Goal: Navigation & Orientation: Find specific page/section

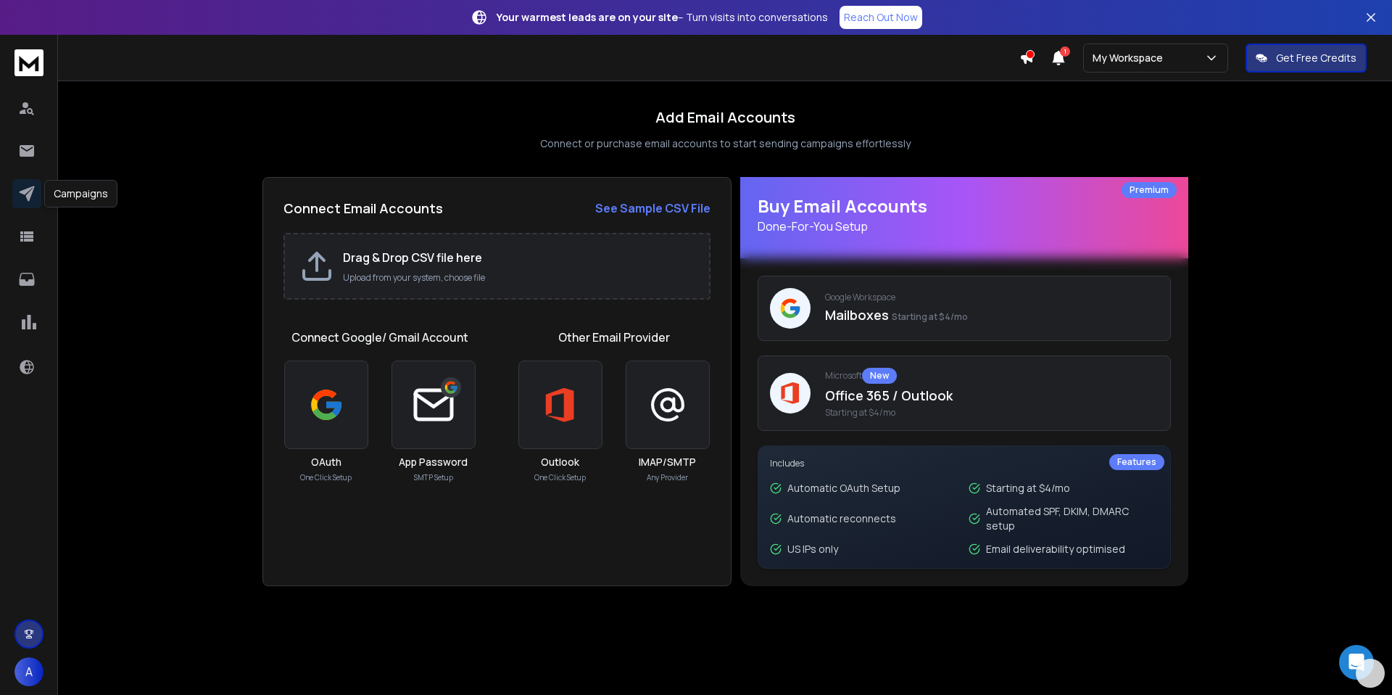
click at [27, 183] on link at bounding box center [26, 193] width 29 height 29
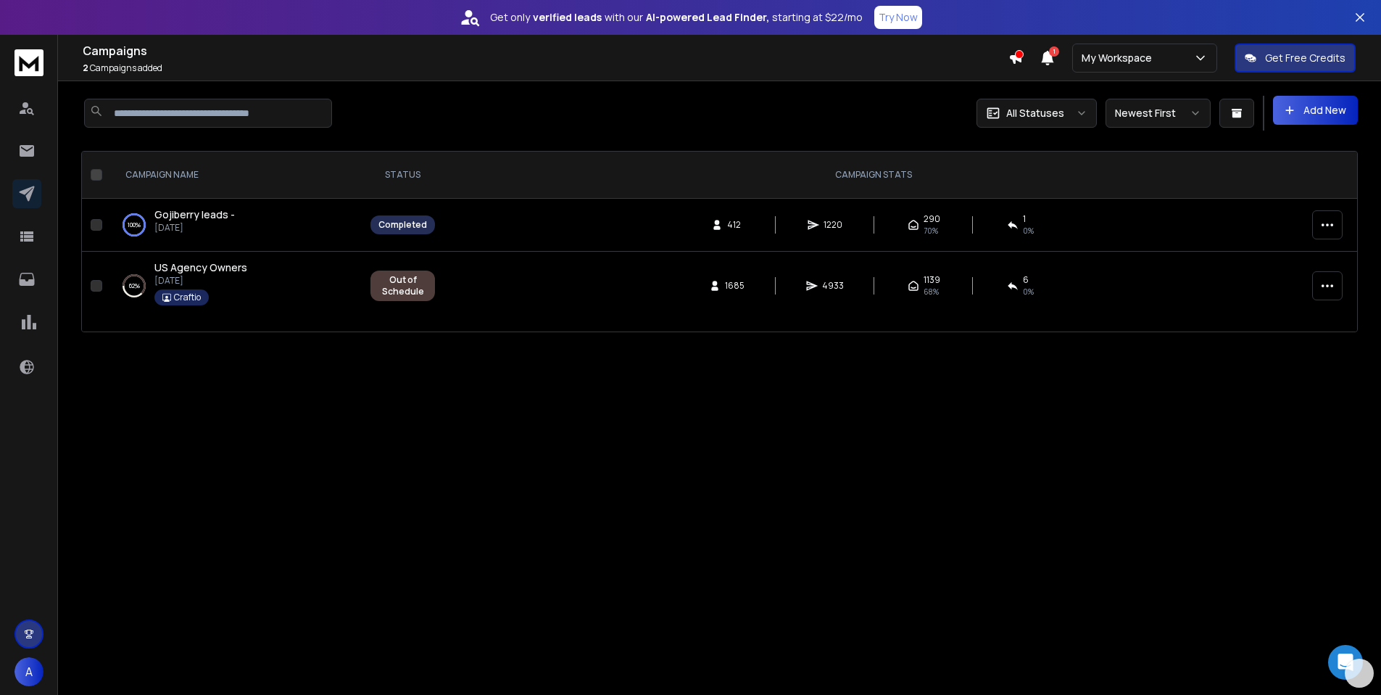
click at [1044, 65] on div "1 My Workspace Get Free Credits" at bounding box center [1182, 58] width 347 height 29
click at [1046, 62] on icon at bounding box center [1048, 58] width 15 height 15
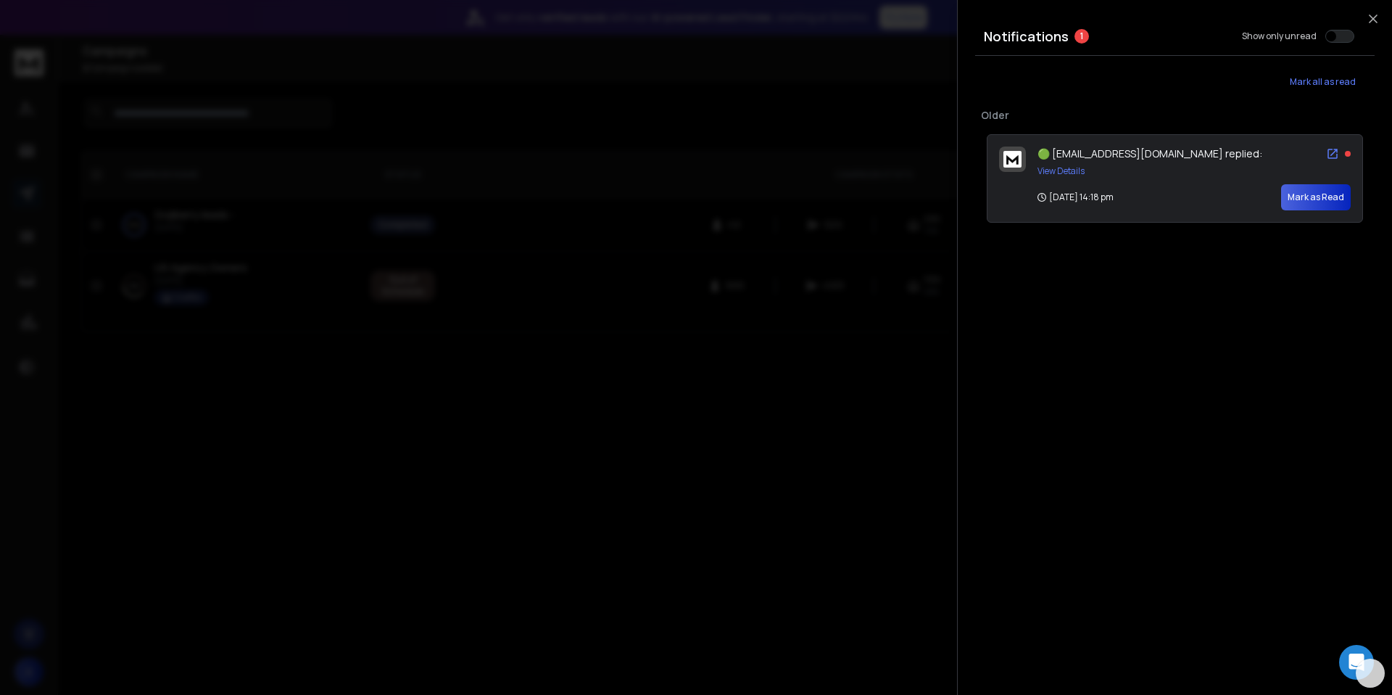
click at [1062, 172] on div "View Details" at bounding box center [1061, 171] width 47 height 12
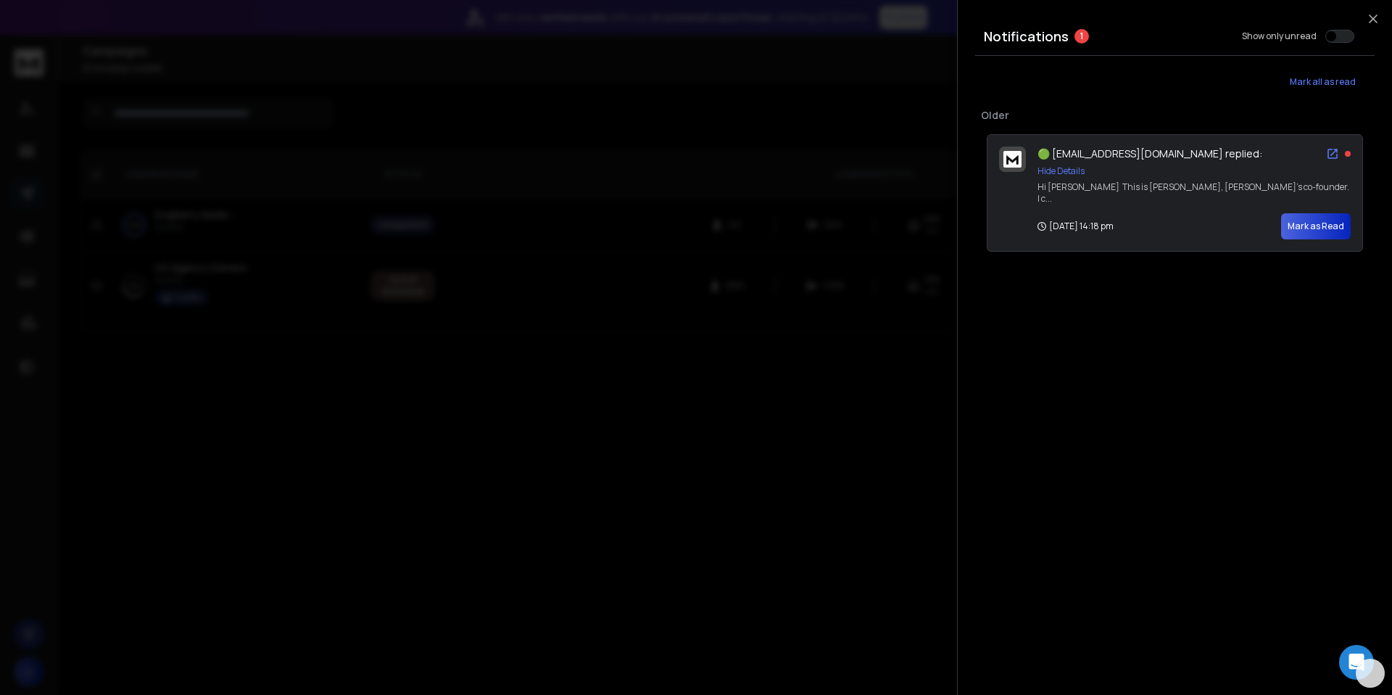
click at [1332, 153] on icon at bounding box center [1332, 153] width 13 height 13
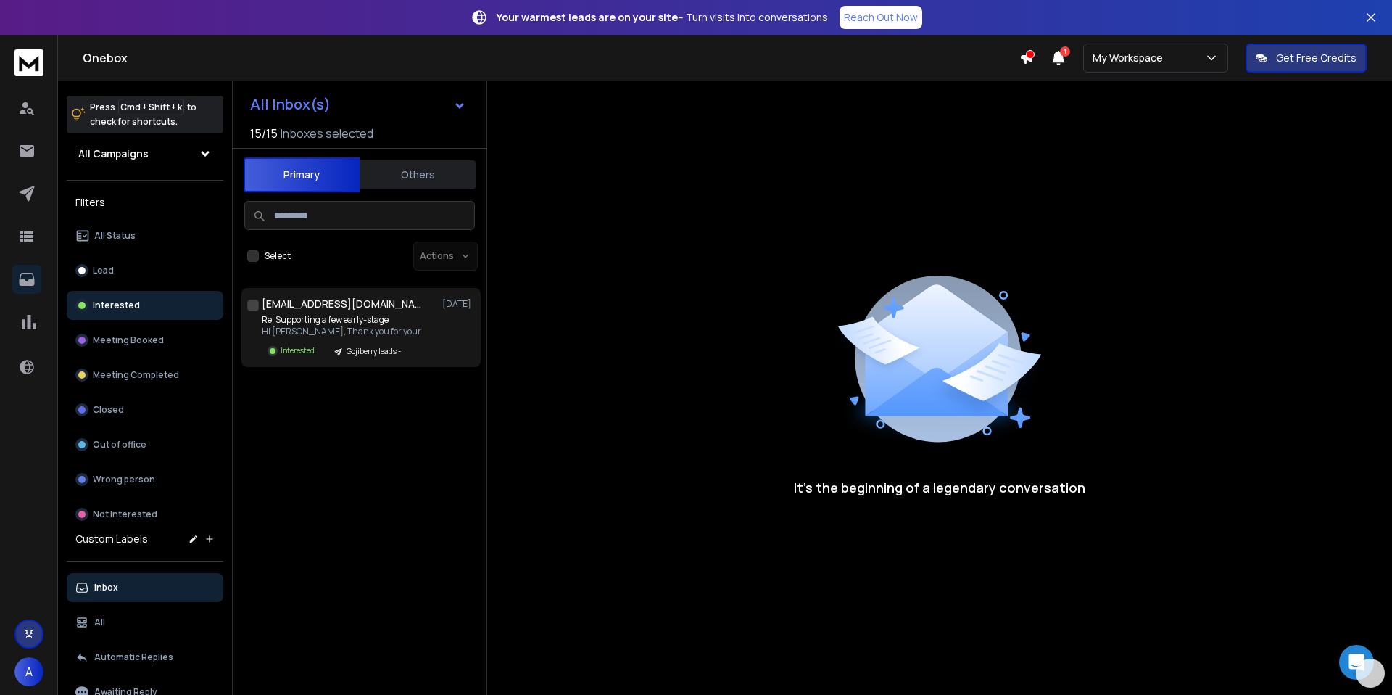
click at [320, 330] on p "Hi [PERSON_NAME], Thank you for your" at bounding box center [342, 332] width 160 height 12
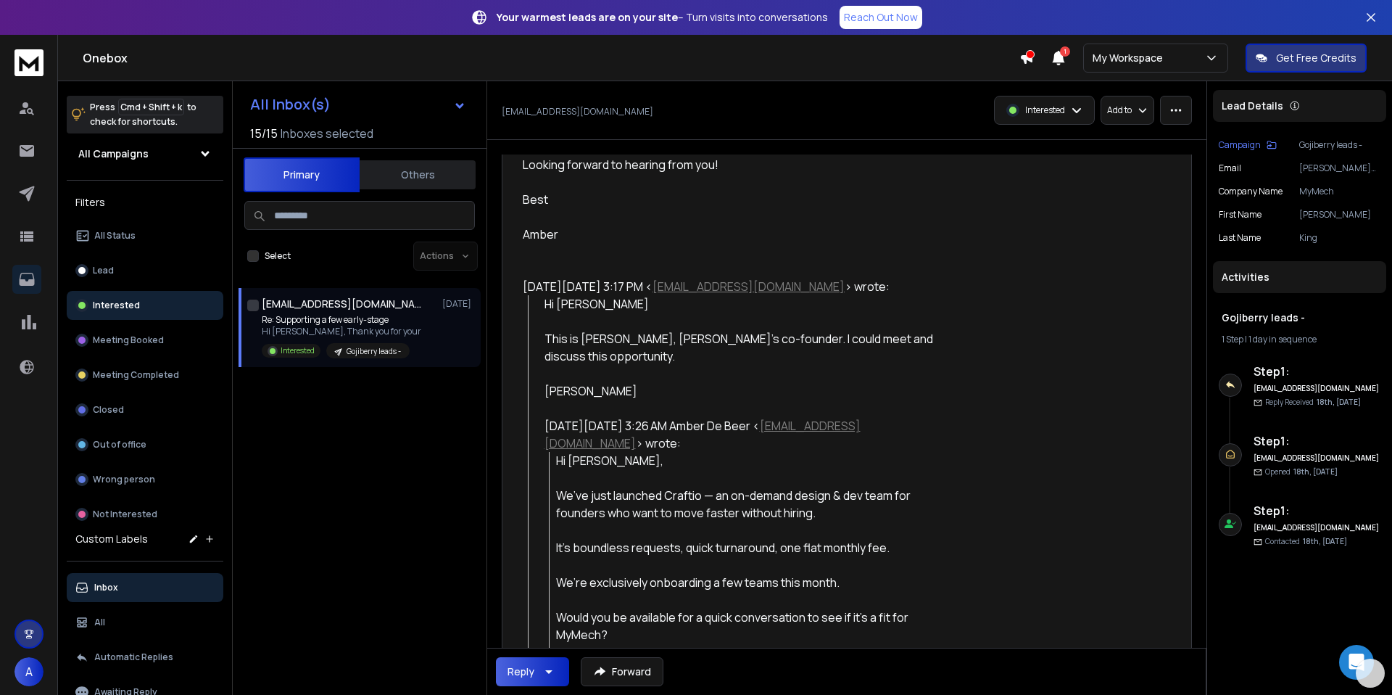
scroll to position [291, 0]
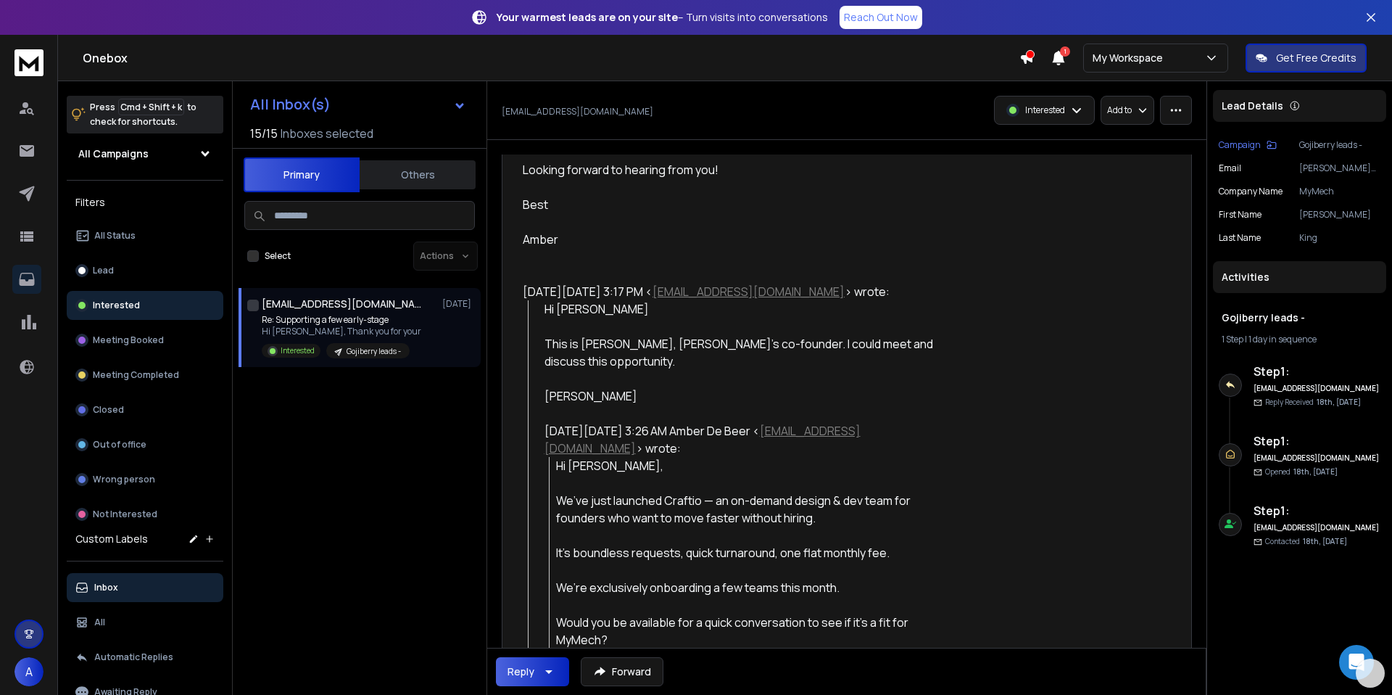
click at [1055, 67] on div "1 My Workspace Get Free Credits" at bounding box center [1192, 58] width 347 height 29
click at [1065, 62] on icon at bounding box center [1058, 58] width 15 height 15
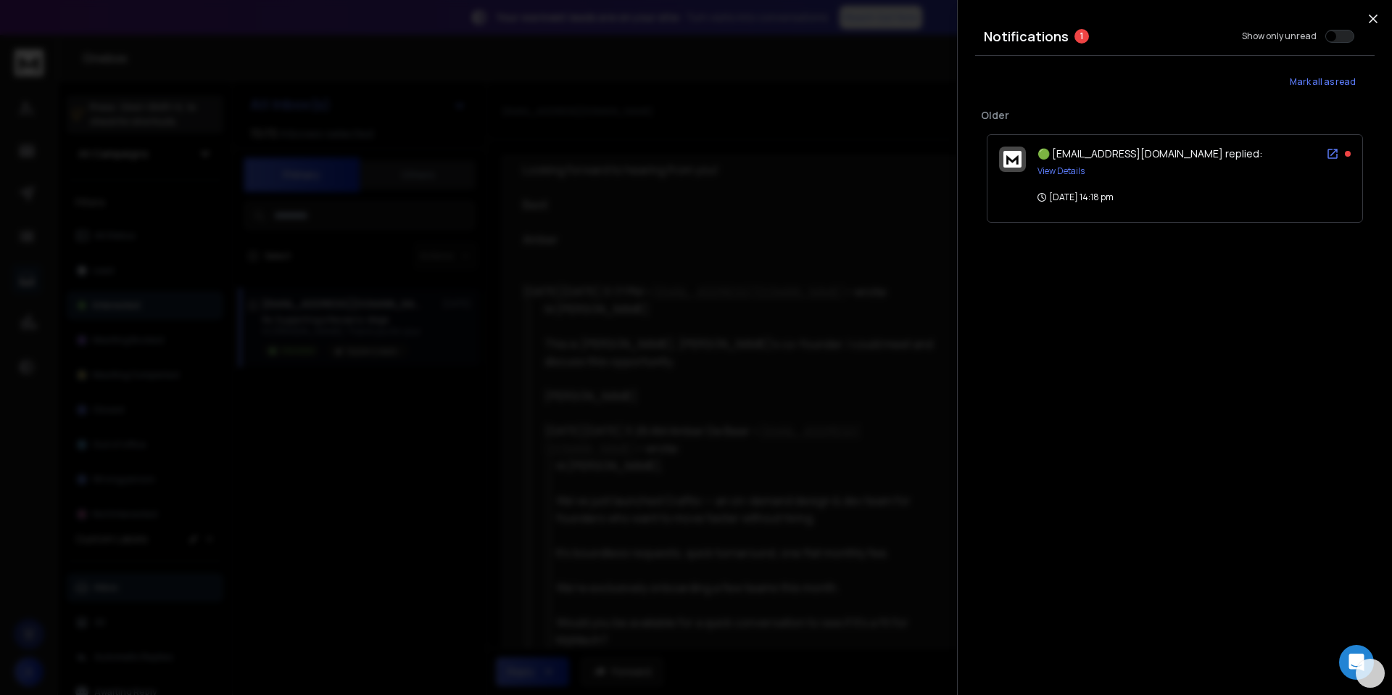
click at [1369, 20] on icon "button" at bounding box center [1373, 19] width 15 height 15
